Goal: Communication & Community: Answer question/provide support

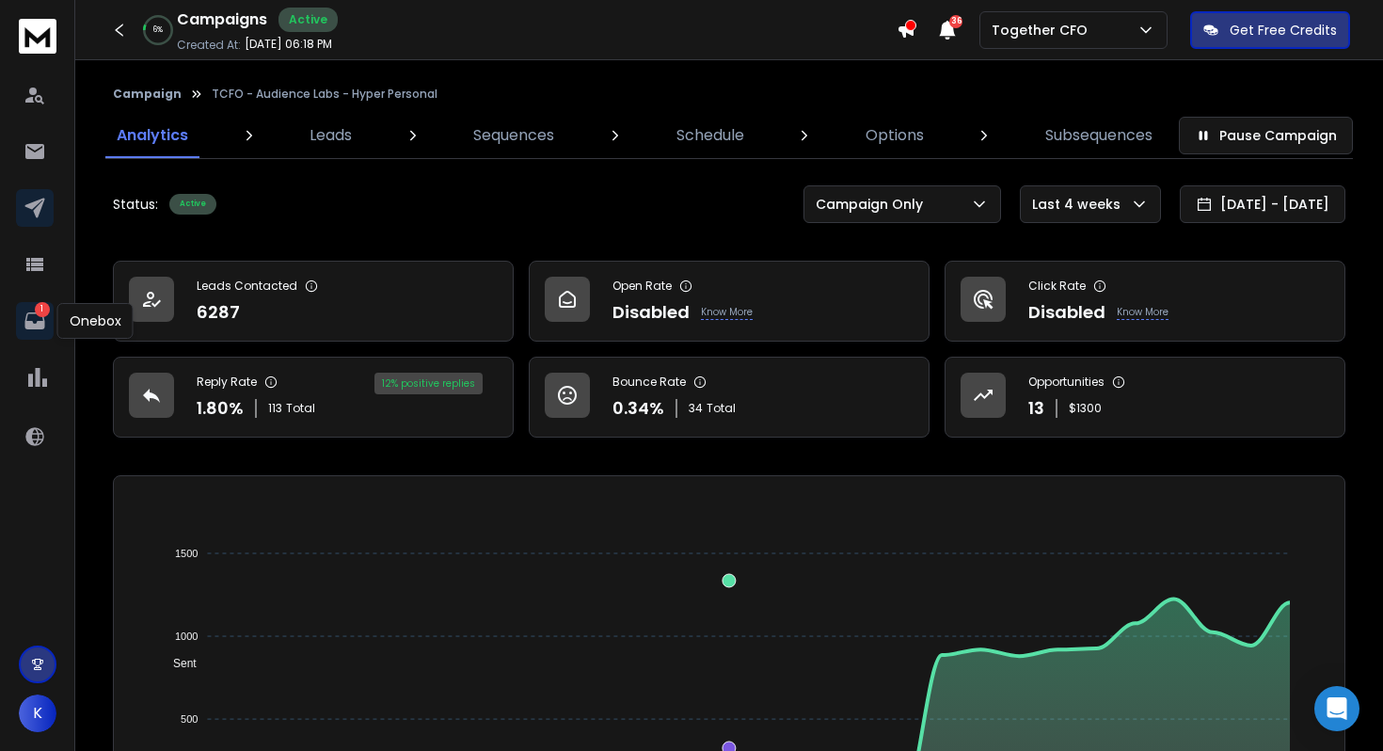
click at [34, 315] on icon at bounding box center [35, 320] width 23 height 23
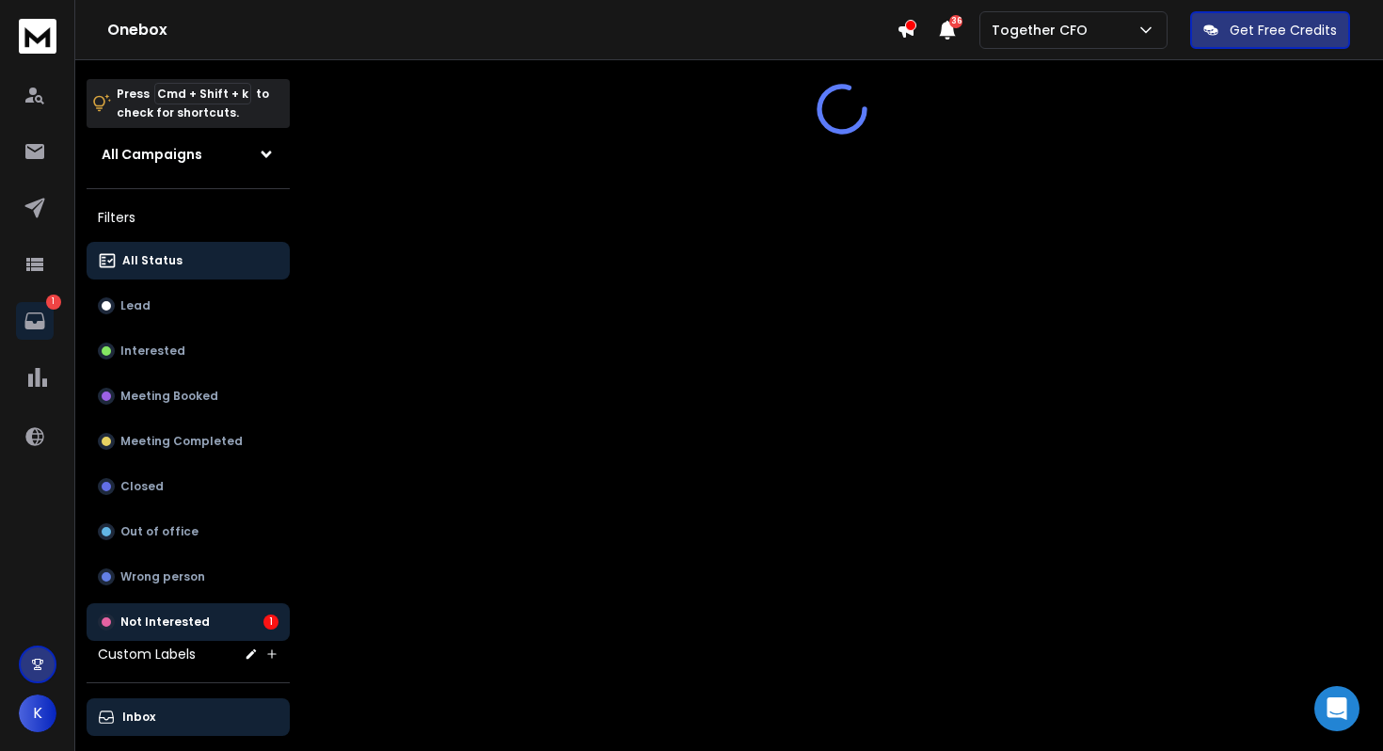
click at [158, 610] on button "Not Interested 1" at bounding box center [188, 622] width 203 height 38
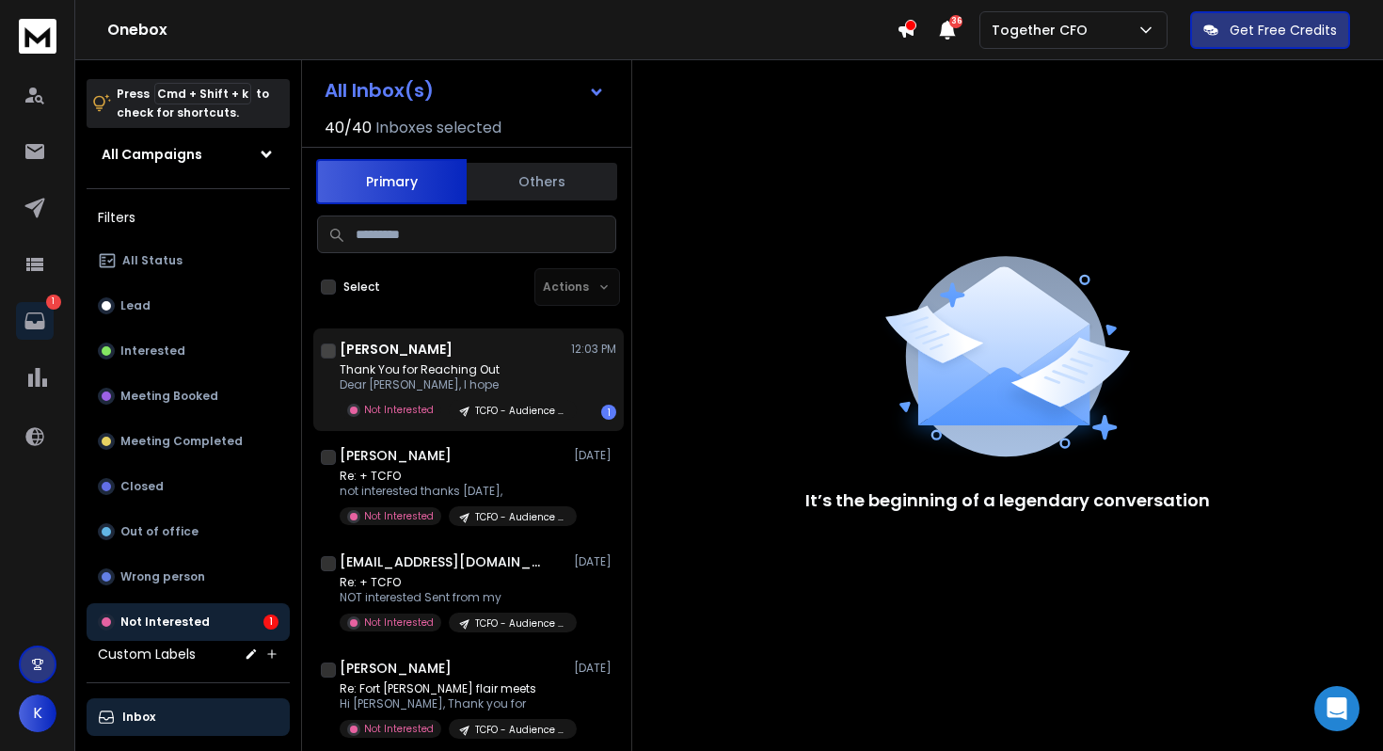
click at [387, 362] on p "Thank You for Reaching Out" at bounding box center [453, 369] width 226 height 15
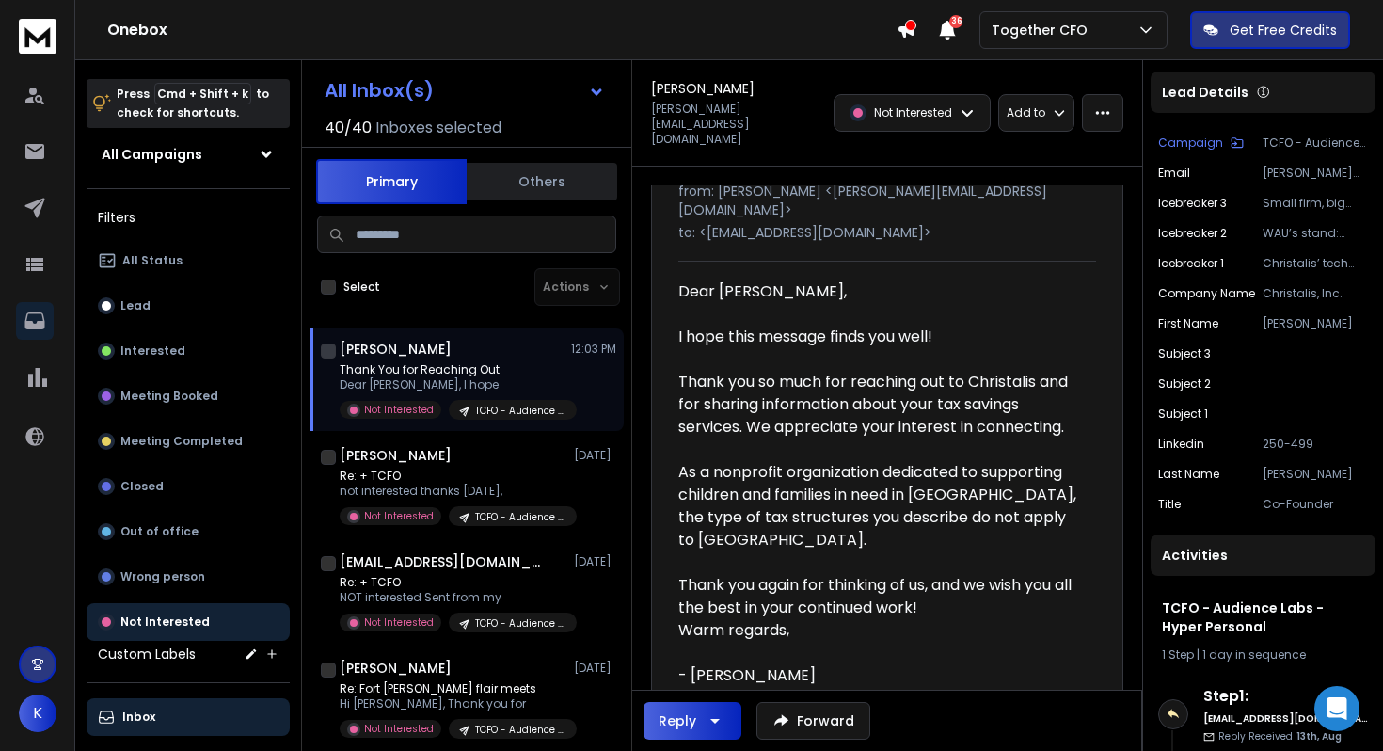
scroll to position [137, 0]
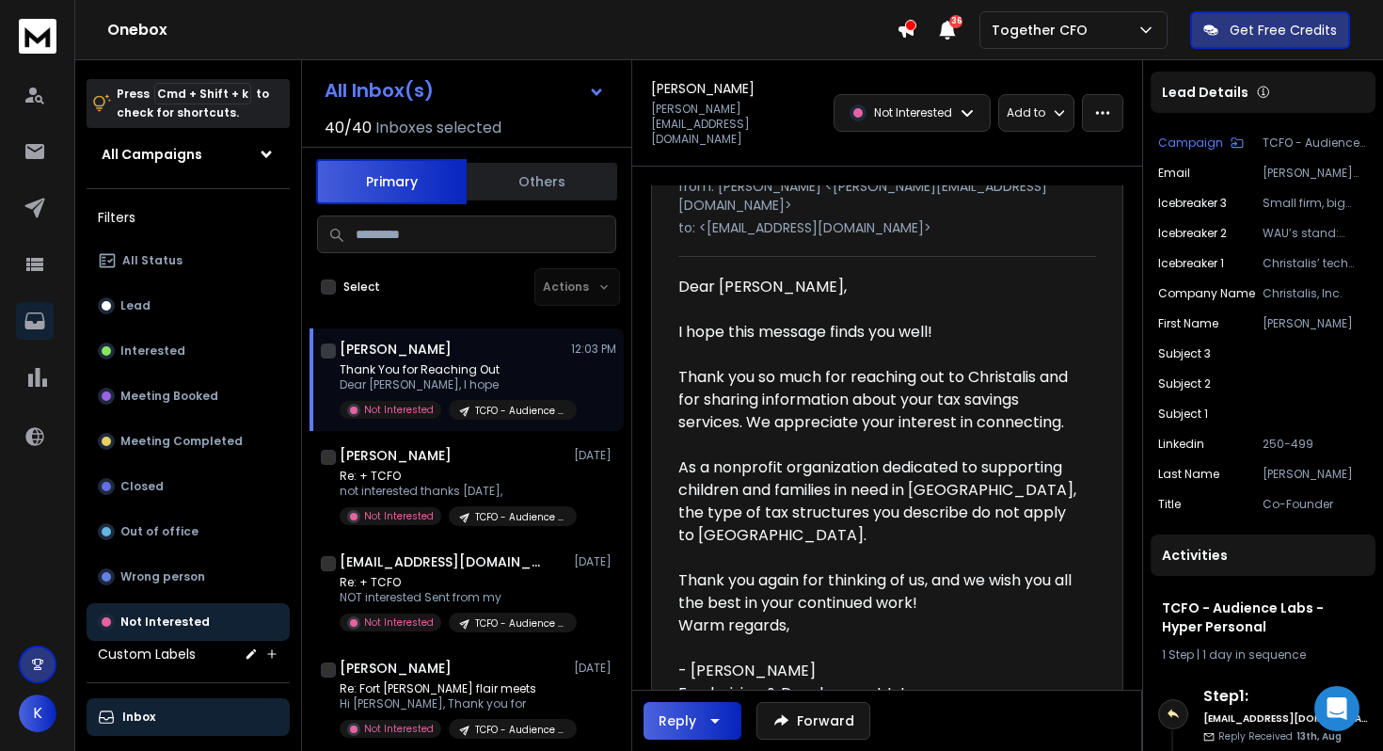
click at [690, 717] on div "Reply" at bounding box center [677, 720] width 38 height 19
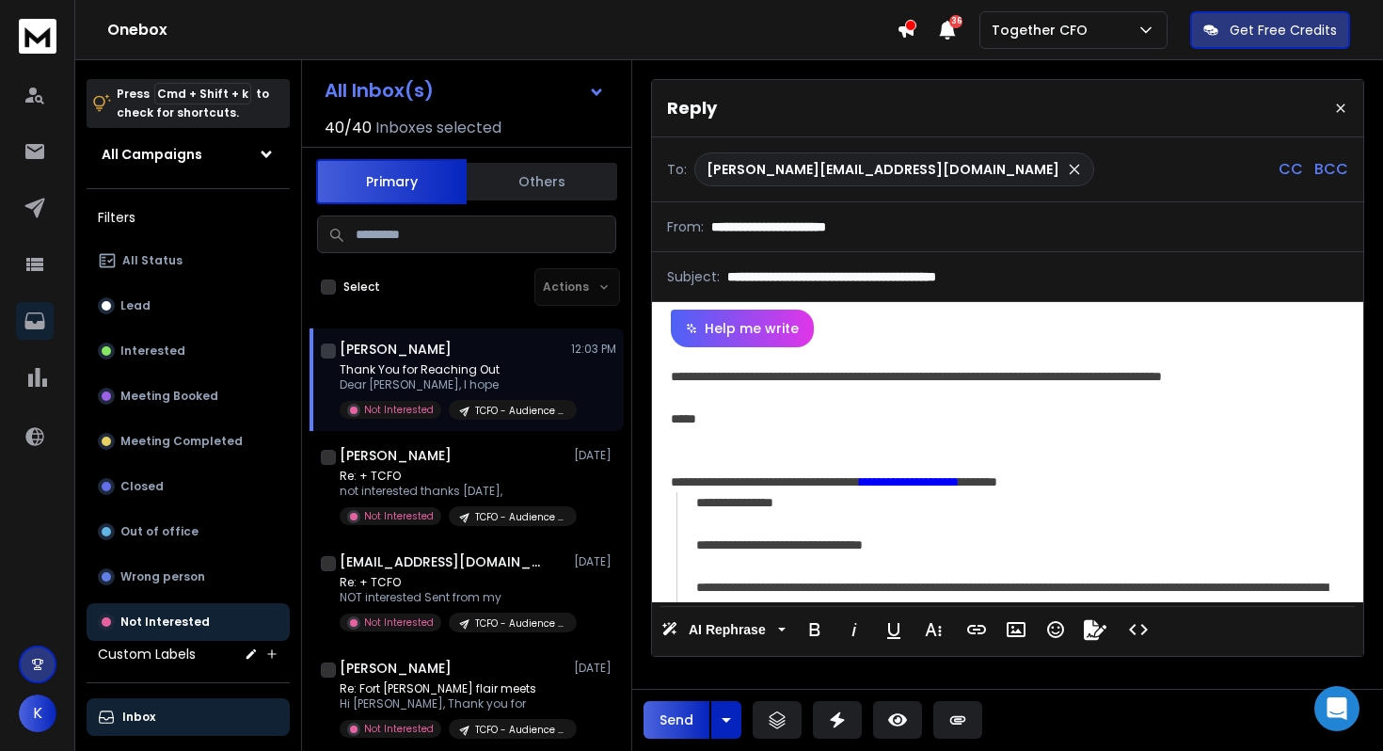
click at [660, 713] on button "Send" at bounding box center [676, 720] width 66 height 38
